Goal: Navigation & Orientation: Find specific page/section

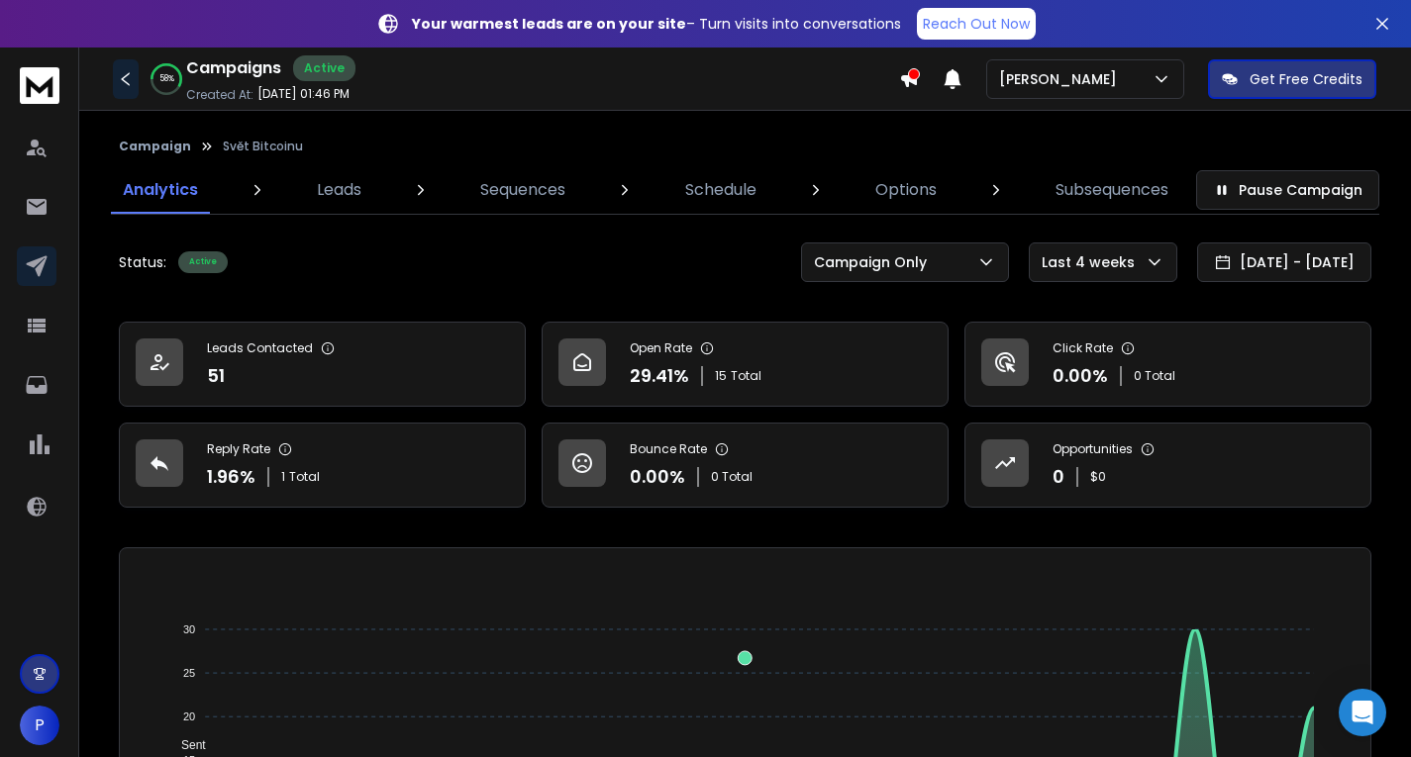
click at [117, 81] on icon at bounding box center [126, 79] width 18 height 18
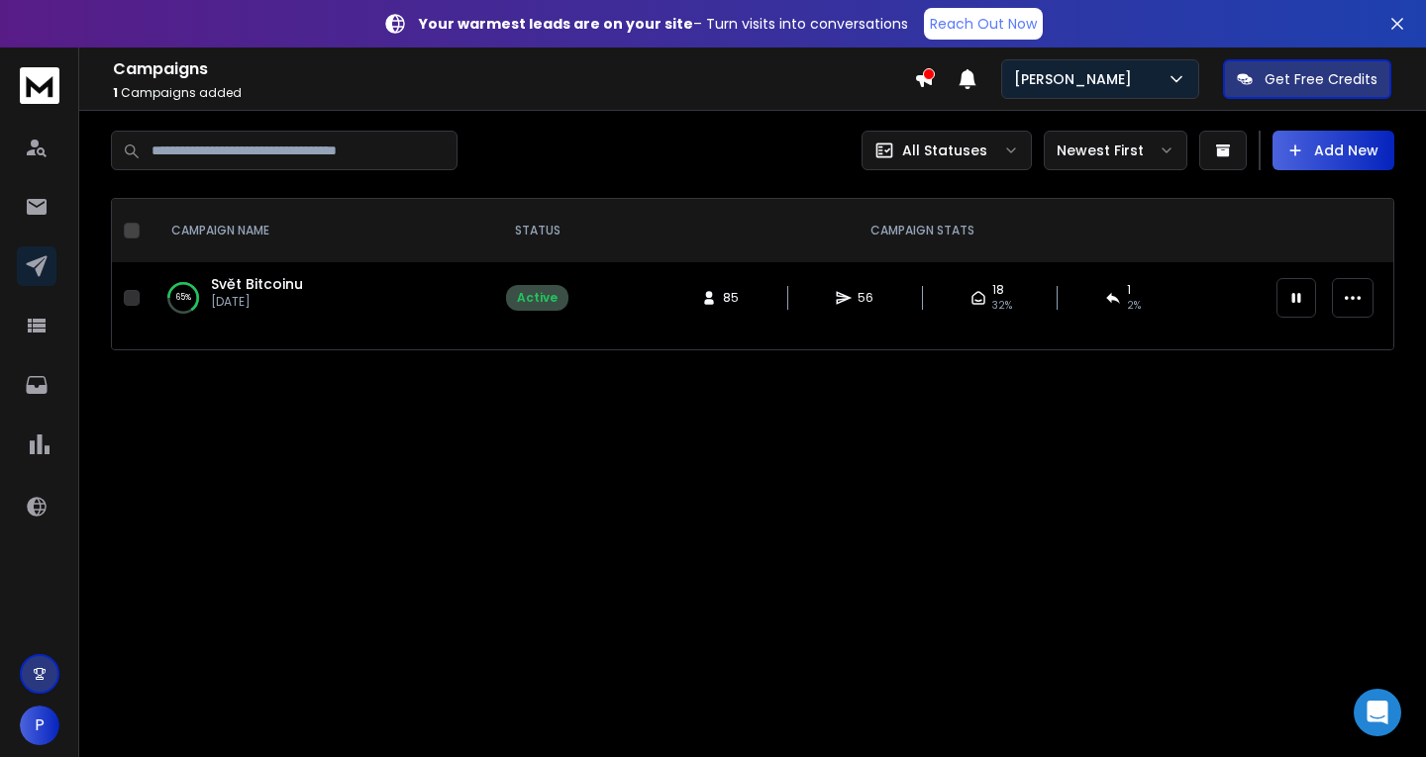
click at [1102, 85] on div "[PERSON_NAME]" at bounding box center [1100, 79] width 172 height 20
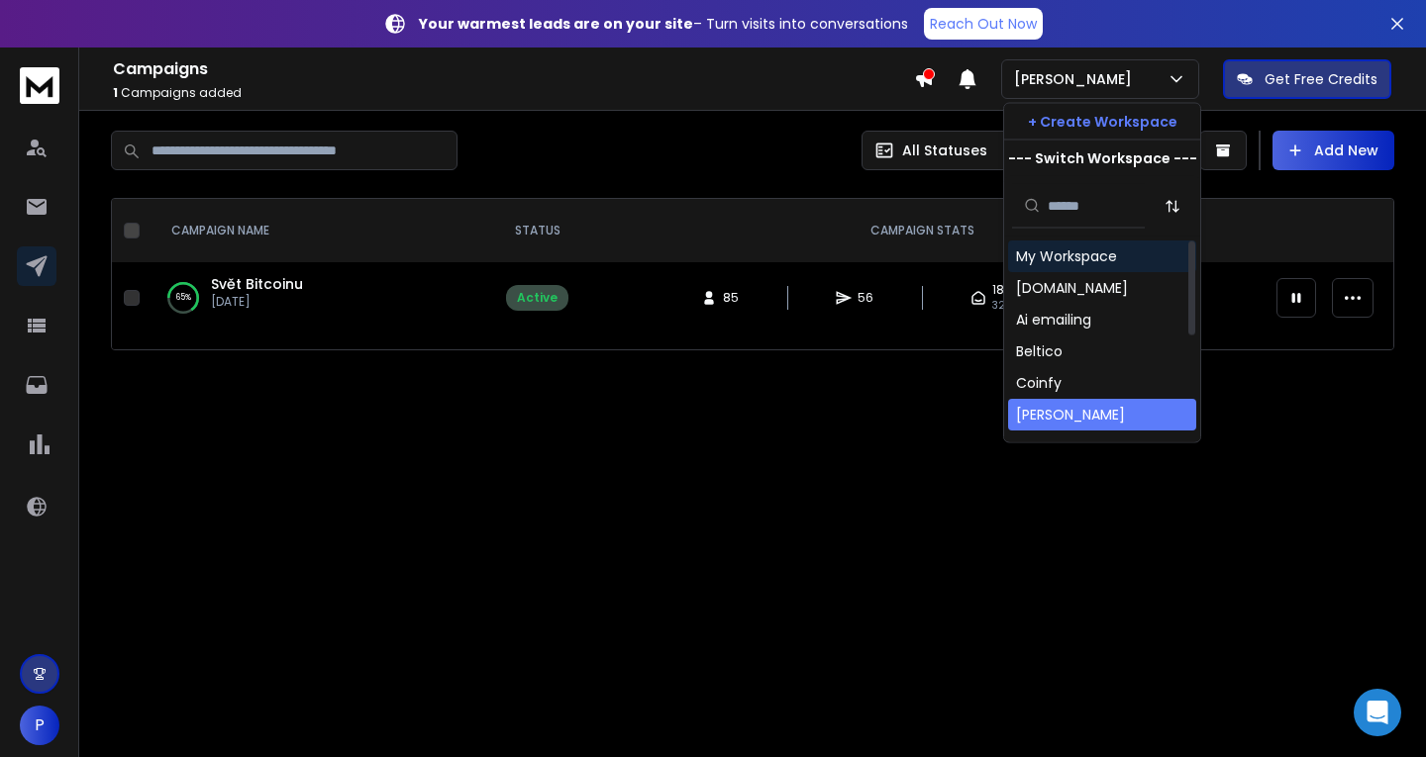
click at [1048, 262] on div "My Workspace" at bounding box center [1066, 257] width 101 height 20
